Goal: Information Seeking & Learning: Learn about a topic

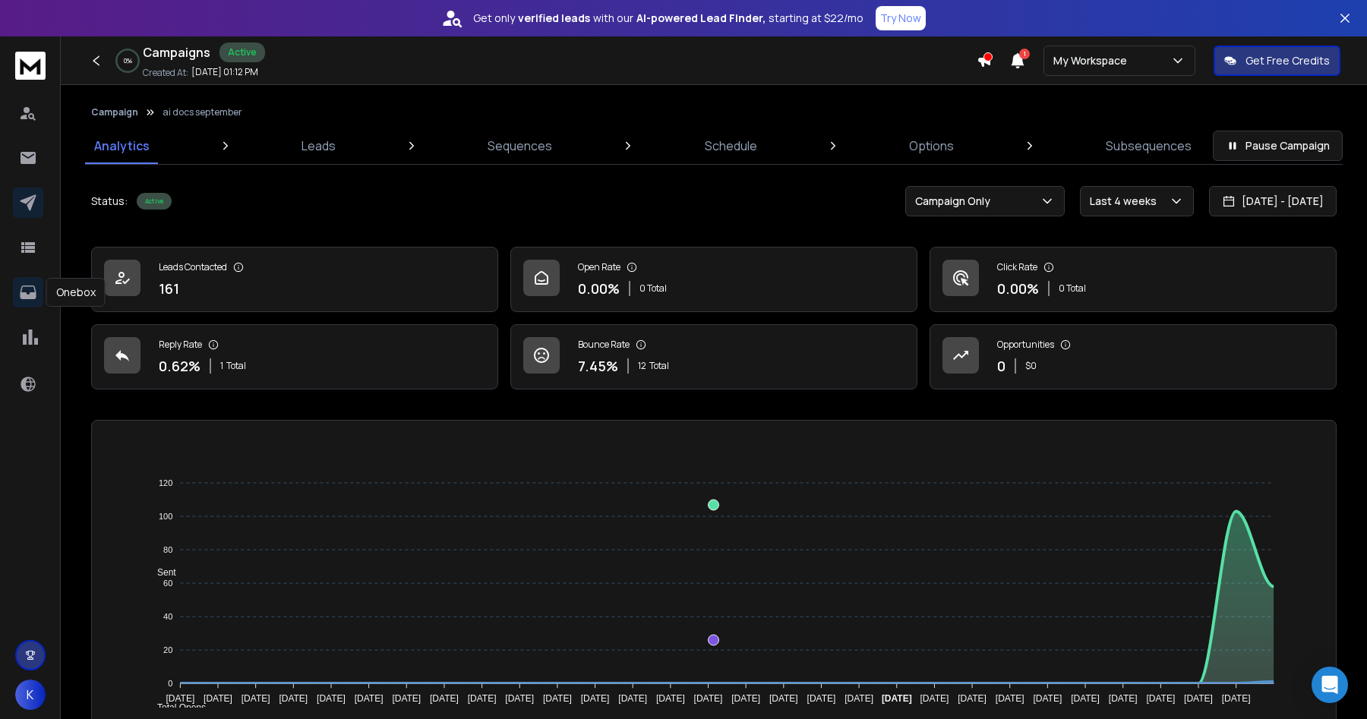
click at [22, 292] on icon at bounding box center [28, 292] width 16 height 14
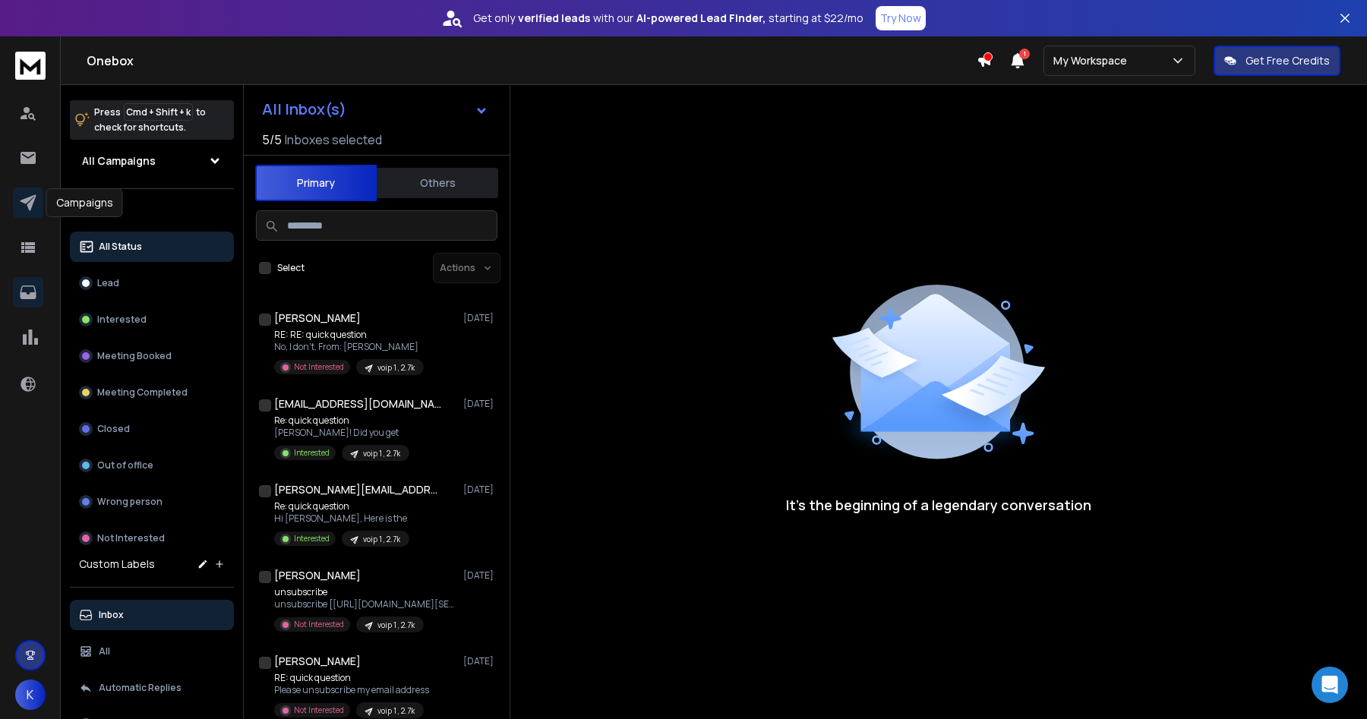
click at [24, 202] on icon at bounding box center [28, 202] width 16 height 16
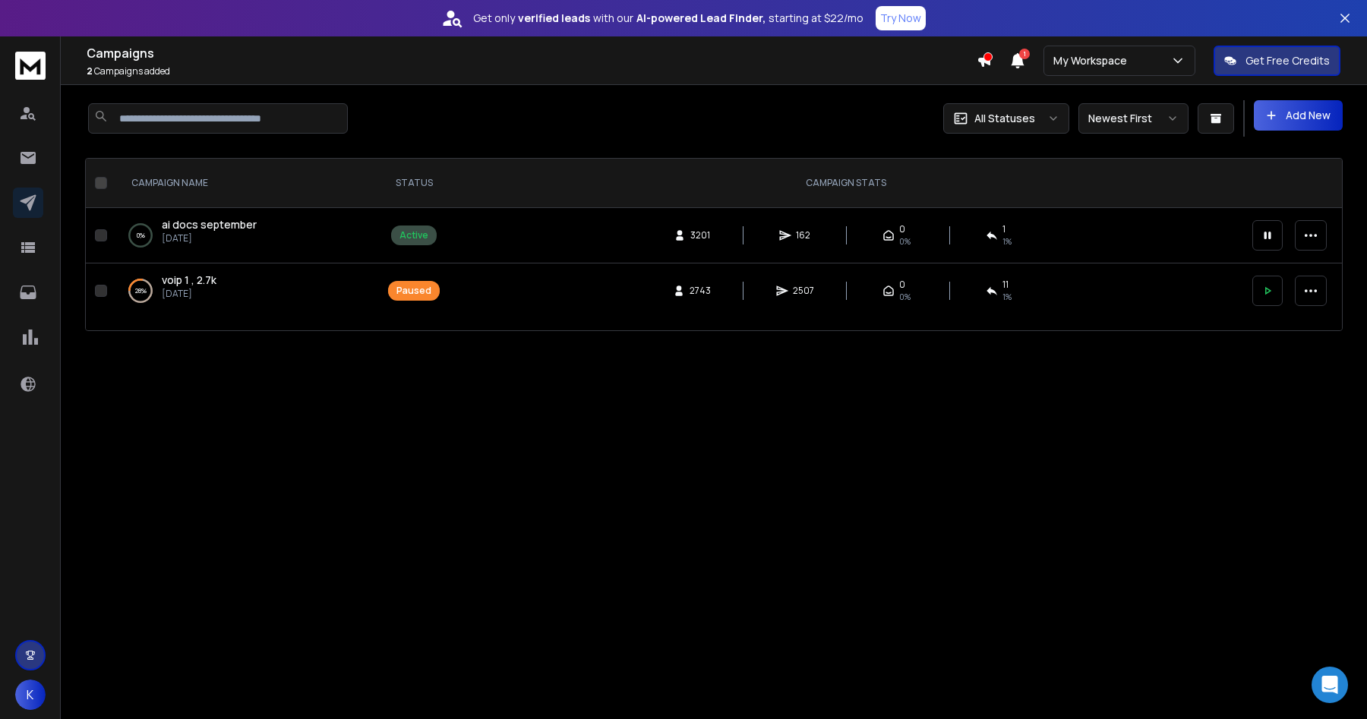
click at [242, 223] on span "ai docs september" at bounding box center [209, 224] width 95 height 14
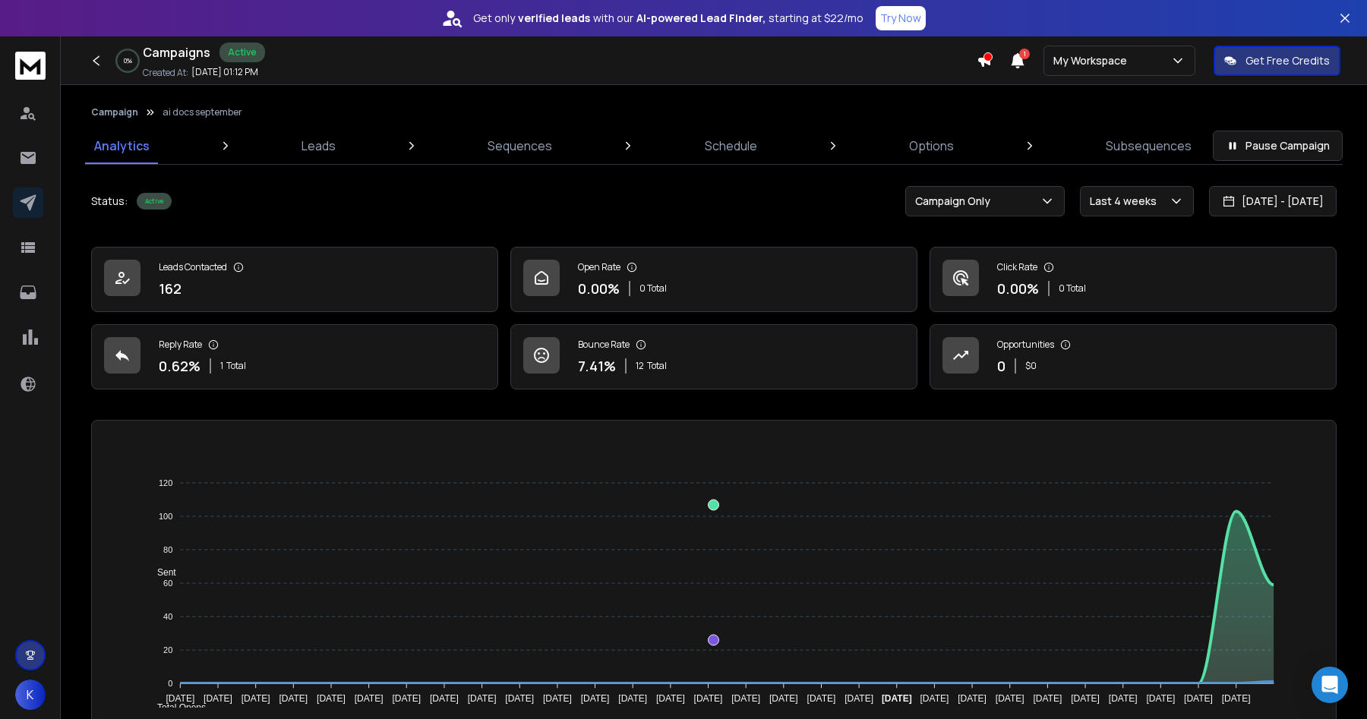
click at [180, 348] on p "Reply Rate" at bounding box center [180, 345] width 43 height 12
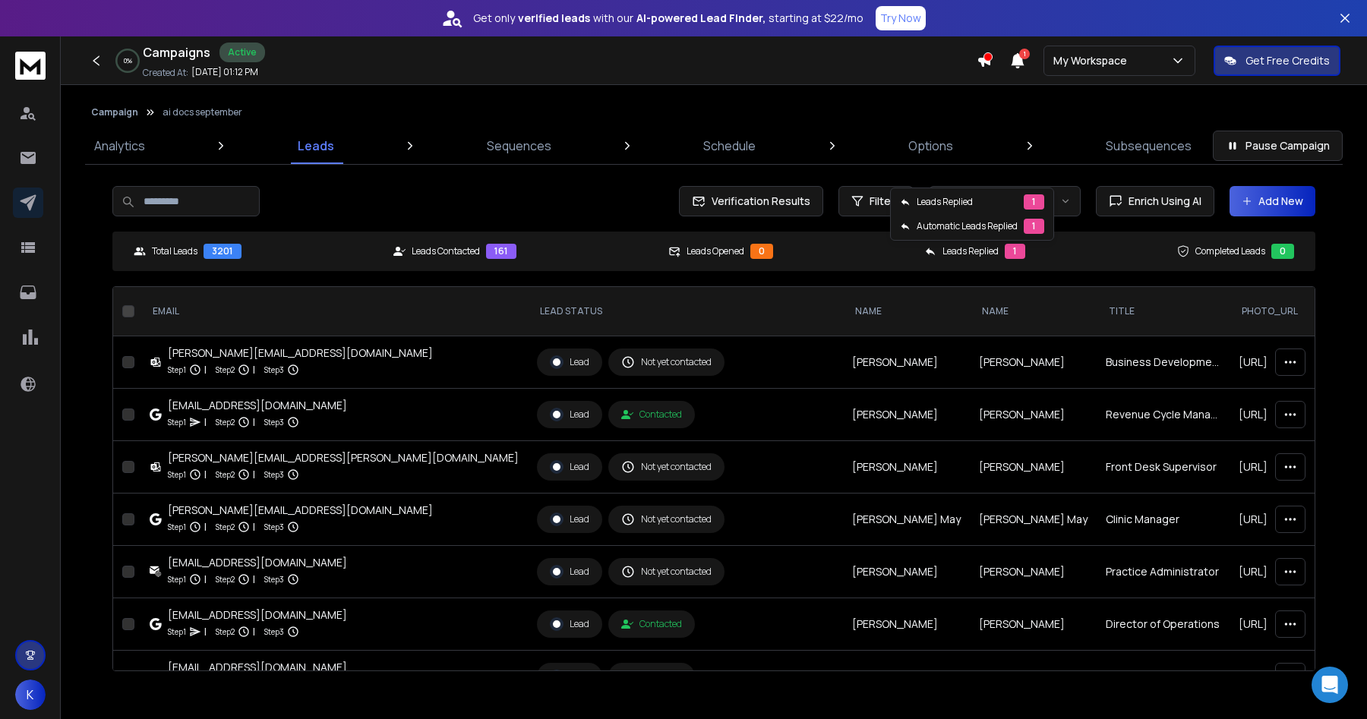
click at [989, 251] on p "Leads Replied" at bounding box center [970, 251] width 56 height 12
click at [34, 79] on img at bounding box center [30, 66] width 30 height 28
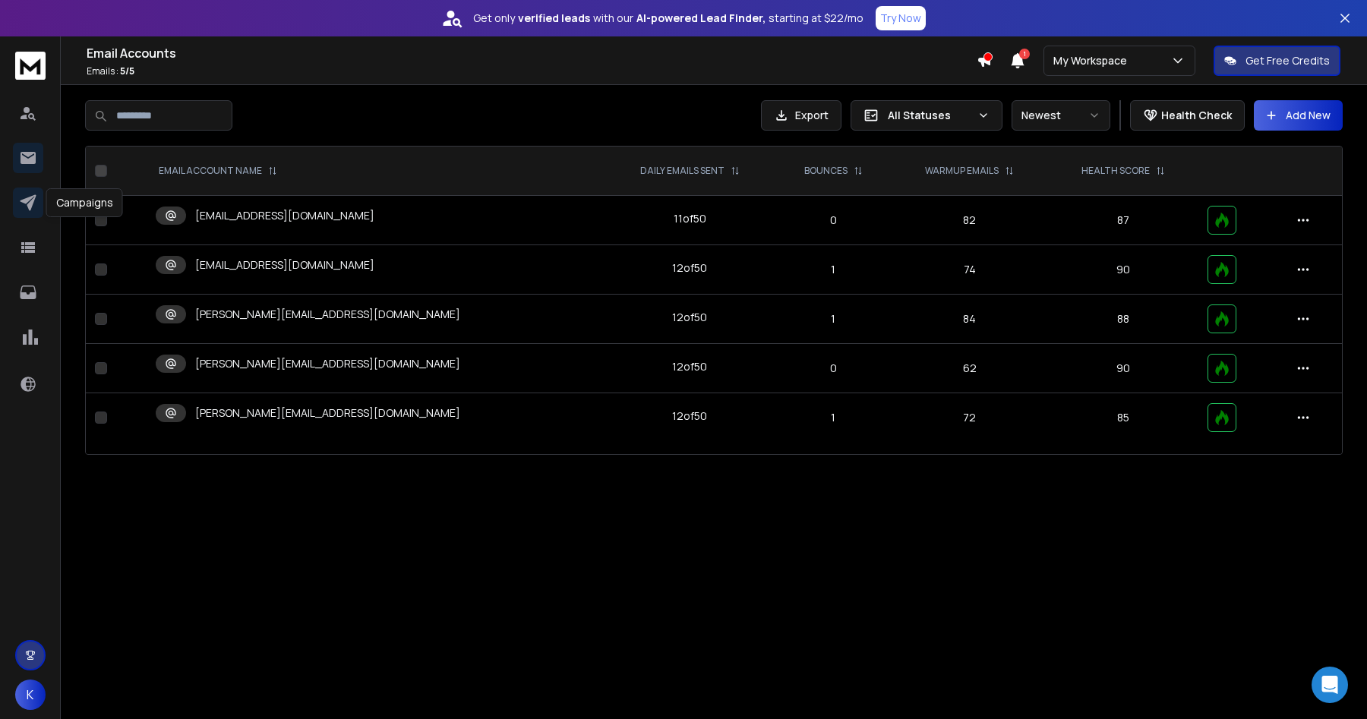
click at [27, 200] on icon at bounding box center [28, 202] width 16 height 16
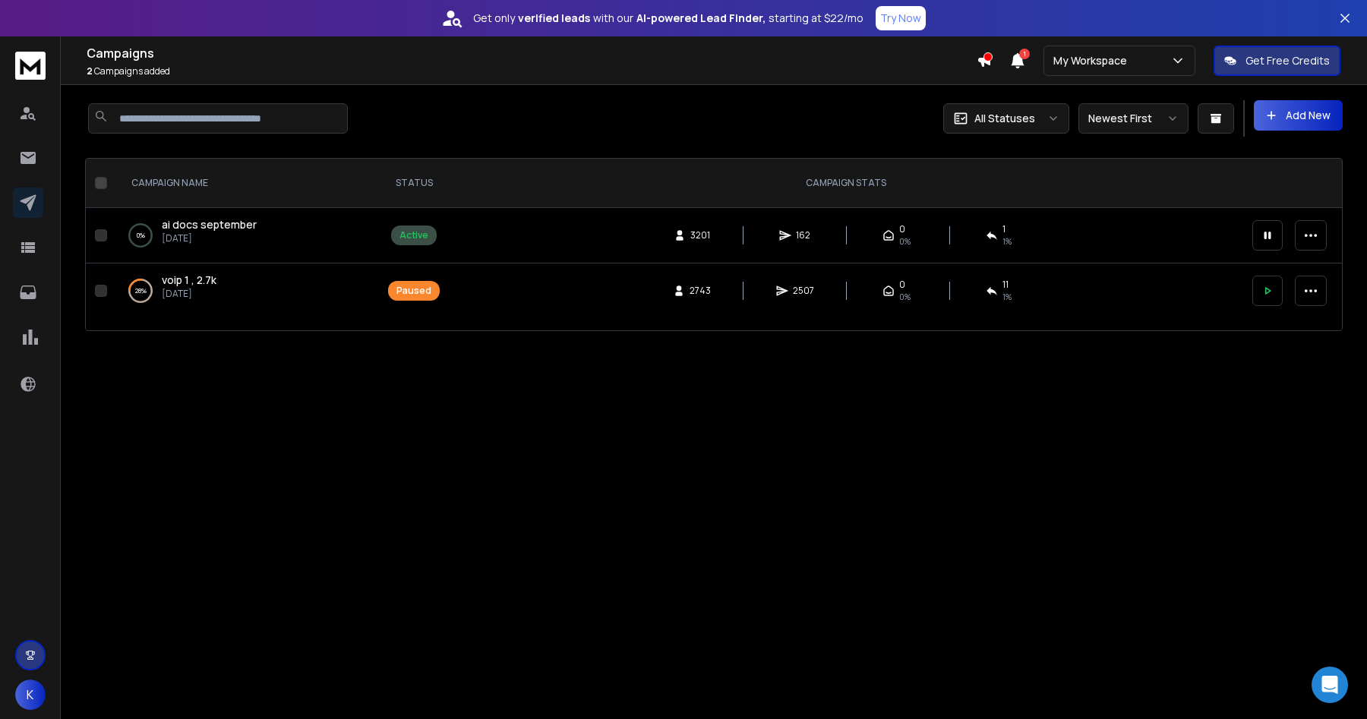
click at [244, 229] on span "ai docs september" at bounding box center [209, 224] width 95 height 14
